Goal: Find specific page/section: Find specific page/section

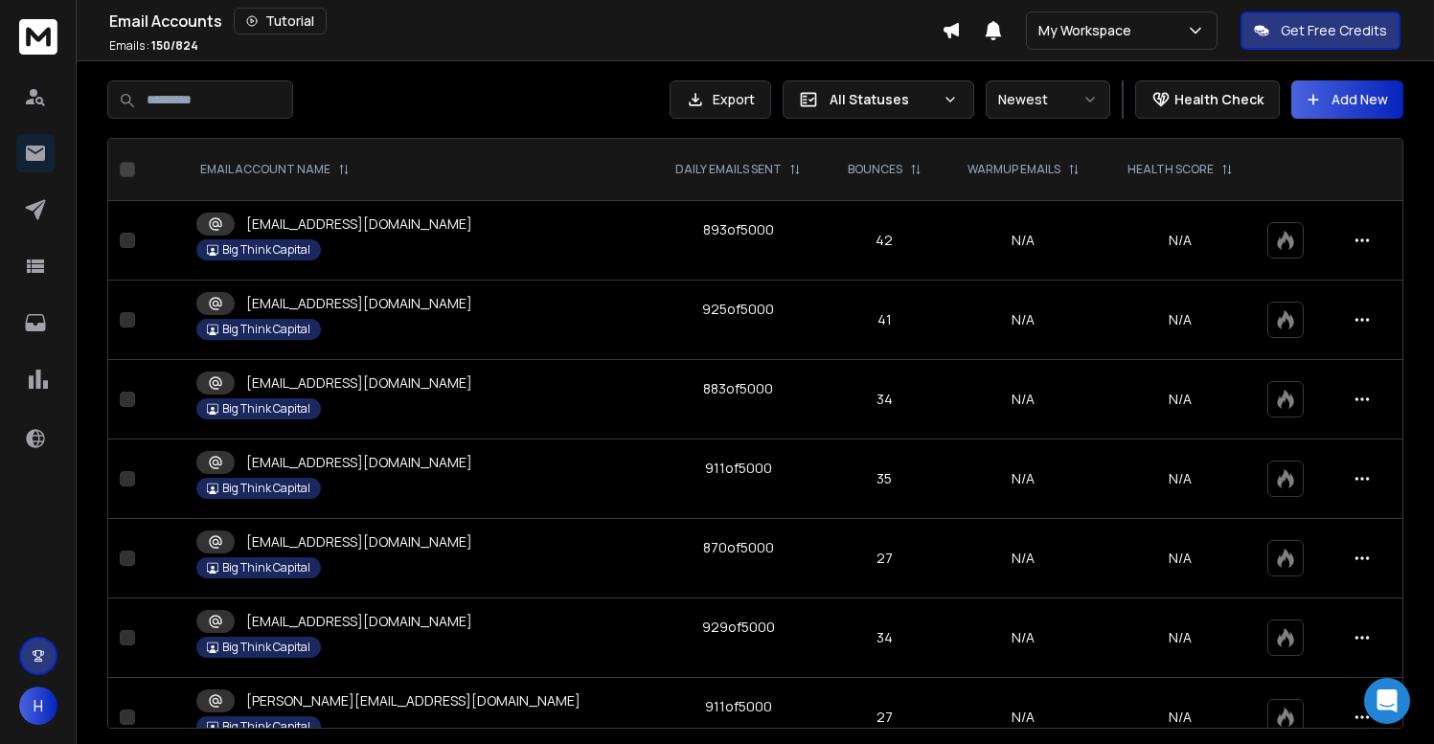
scroll to position [7451, 0]
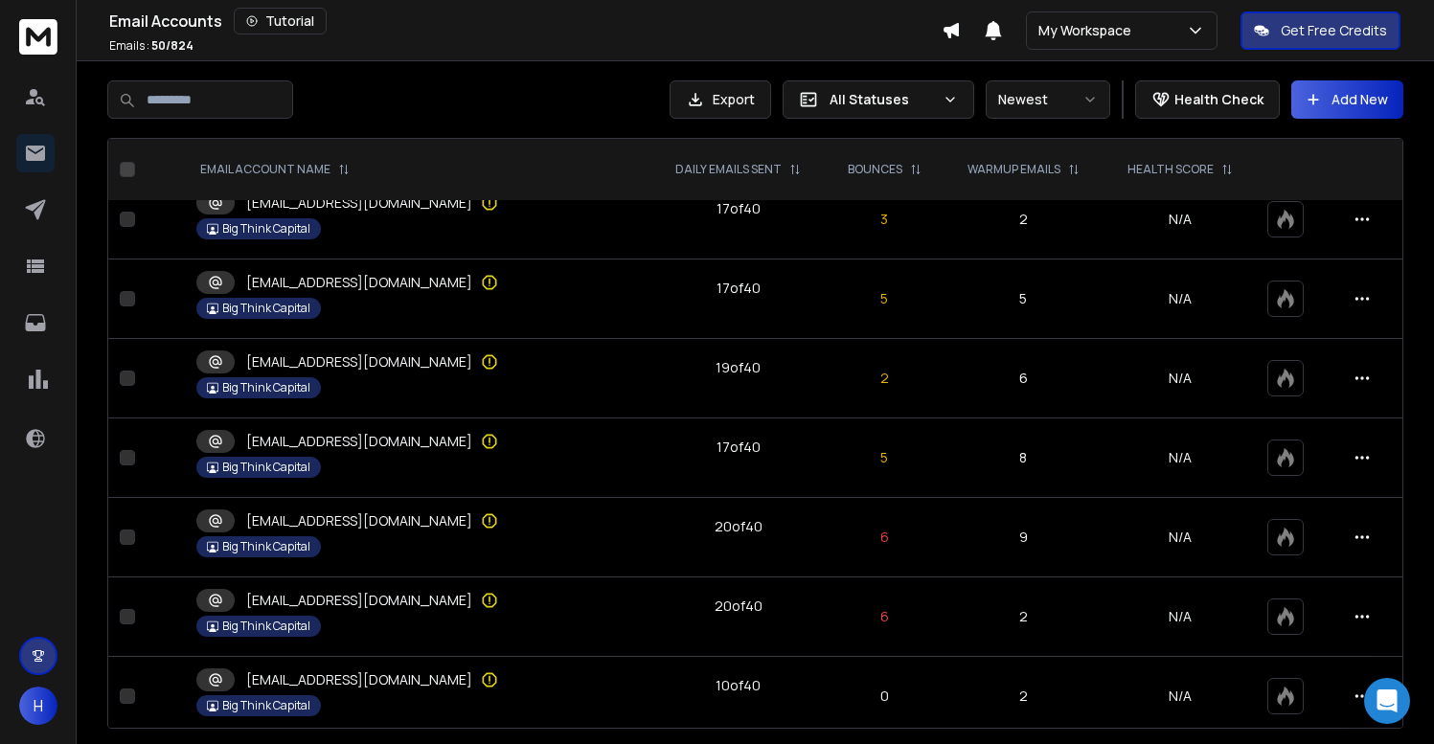
scroll to position [2142, 0]
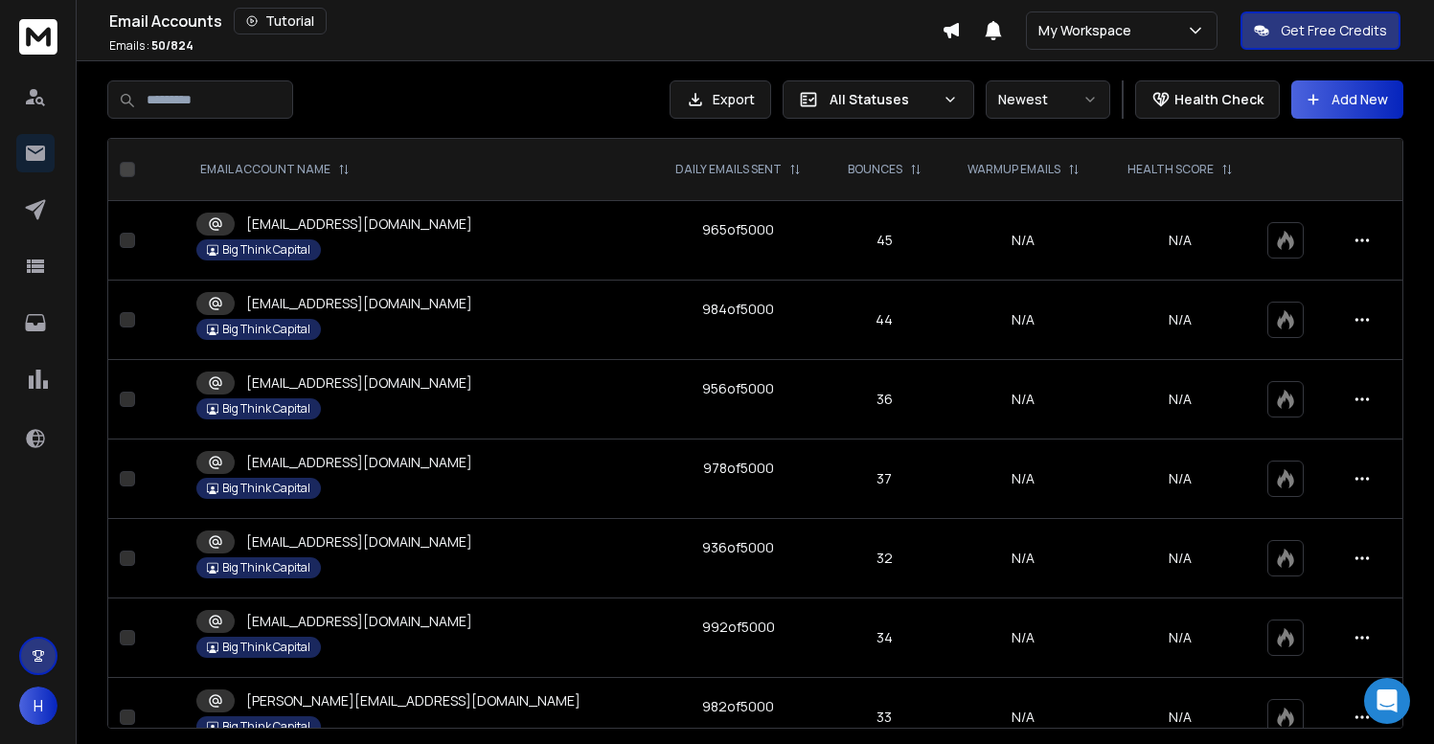
click at [57, 316] on div at bounding box center [38, 326] width 44 height 45
click at [51, 317] on link at bounding box center [35, 323] width 38 height 38
